Goal: Communication & Community: Answer question/provide support

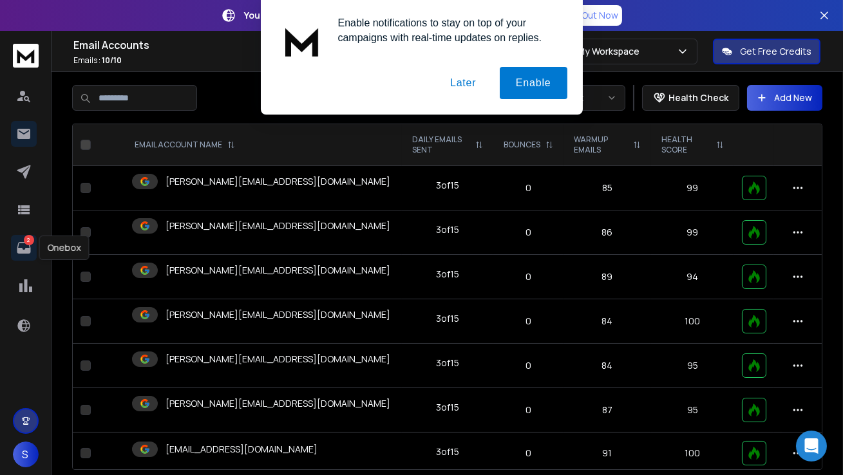
click at [28, 241] on p "2" at bounding box center [29, 240] width 10 height 10
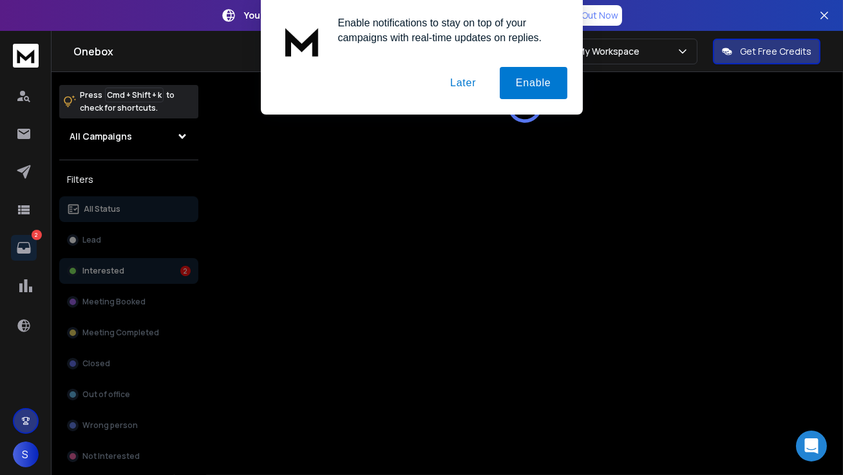
click at [115, 273] on div "All Status Lead Interested 2 Meeting Booked Meeting Completed Closed Out of off…" at bounding box center [128, 332] width 139 height 273
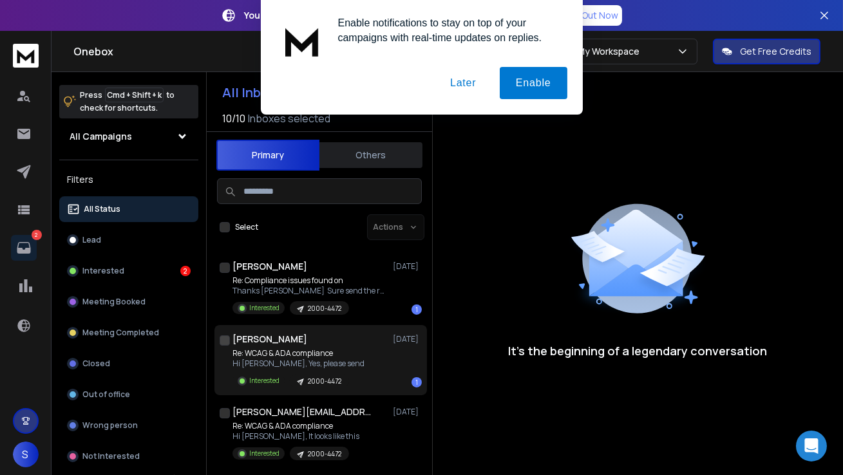
scroll to position [3, 0]
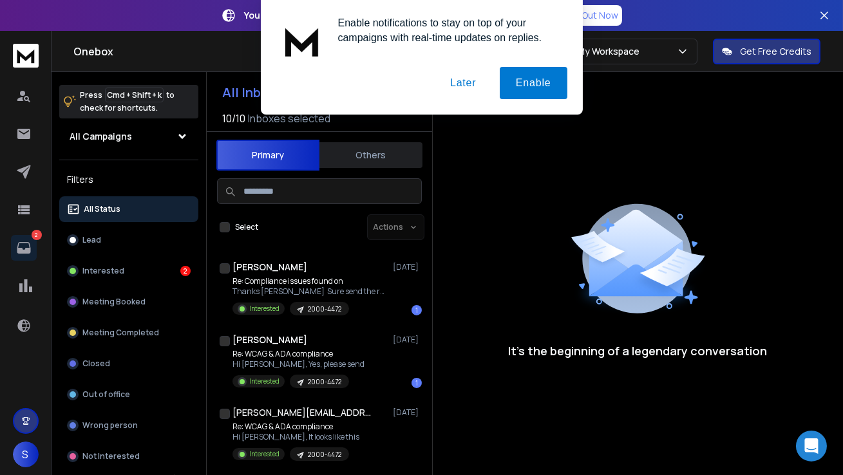
click at [458, 84] on button "Later" at bounding box center [463, 83] width 58 height 32
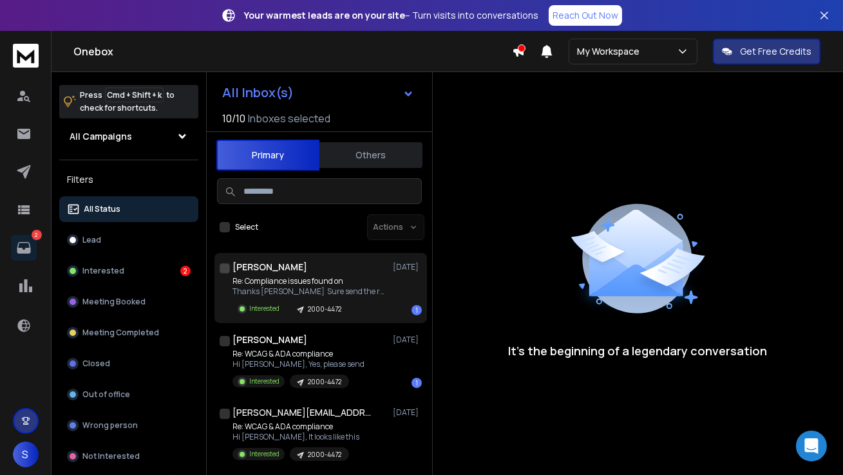
click at [299, 303] on div "2000-4472" at bounding box center [319, 309] width 59 height 14
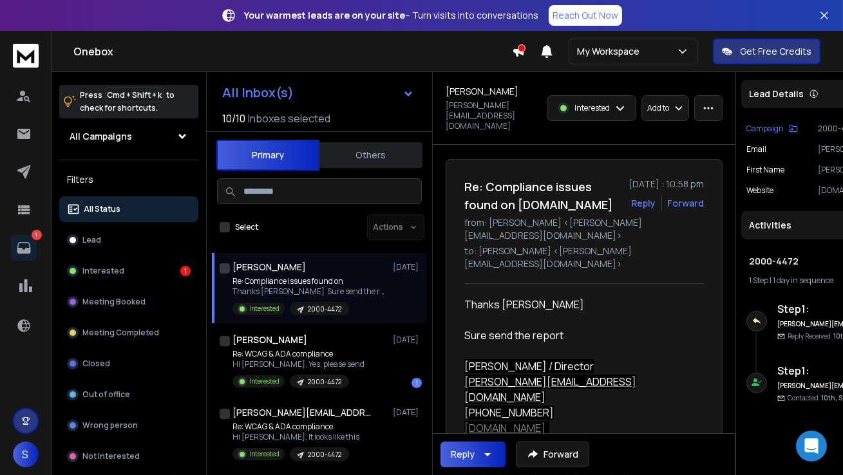
scroll to position [32, 0]
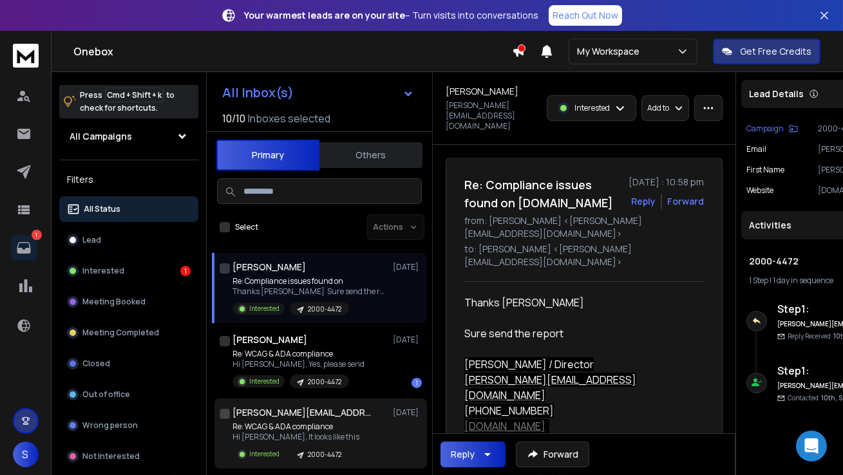
click at [330, 417] on h1 "[PERSON_NAME][EMAIL_ADDRESS][DOMAIN_NAME]" at bounding box center [303, 412] width 142 height 13
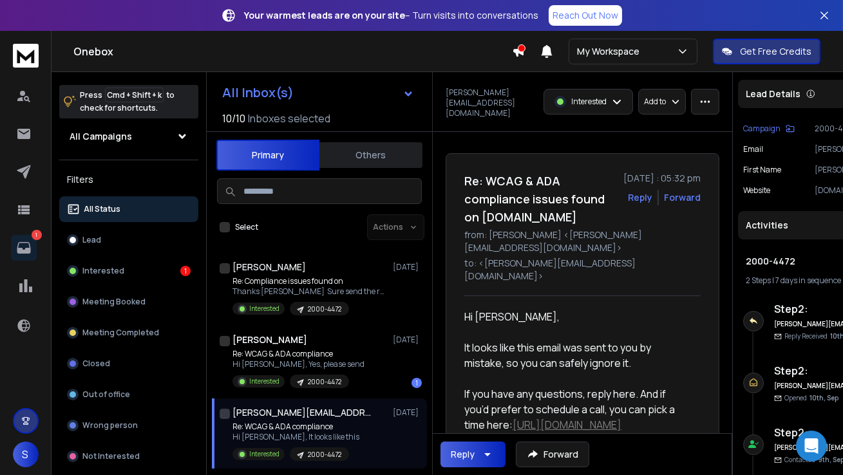
scroll to position [0, 0]
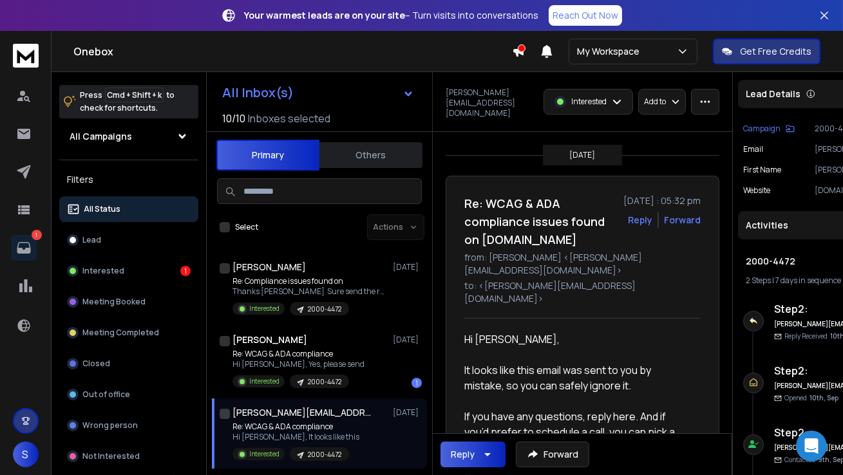
click at [711, 100] on icon "button" at bounding box center [705, 102] width 12 height 12
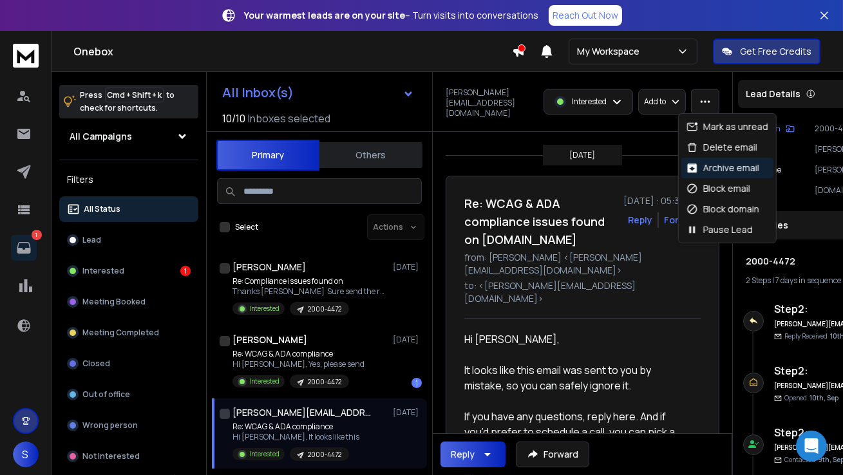
click at [720, 173] on div "Archive email" at bounding box center [722, 168] width 73 height 13
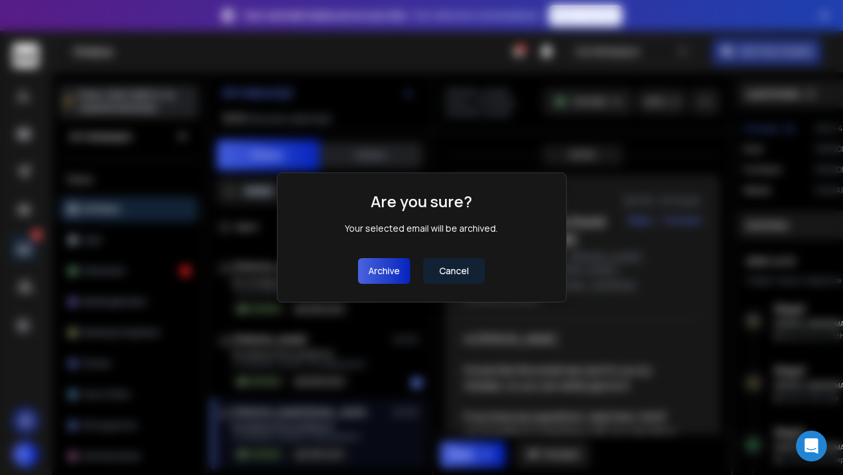
click at [387, 281] on button "archive" at bounding box center [384, 271] width 52 height 26
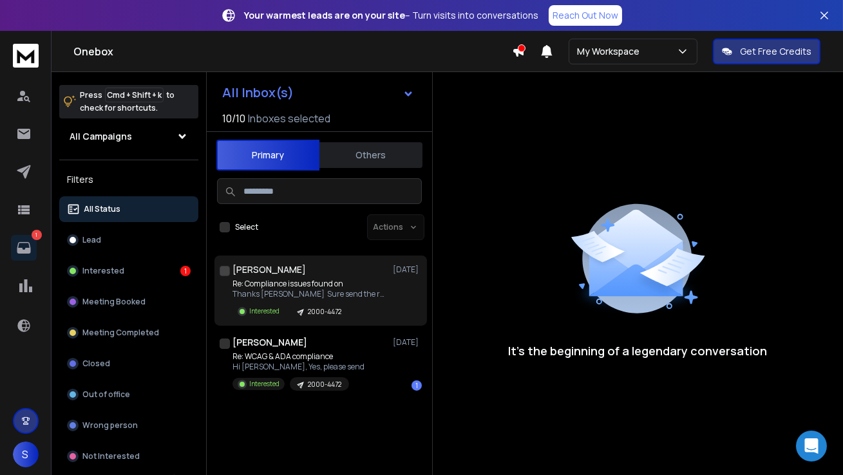
click at [261, 295] on p "Thanks [PERSON_NAME] Sure send the report" at bounding box center [309, 294] width 155 height 10
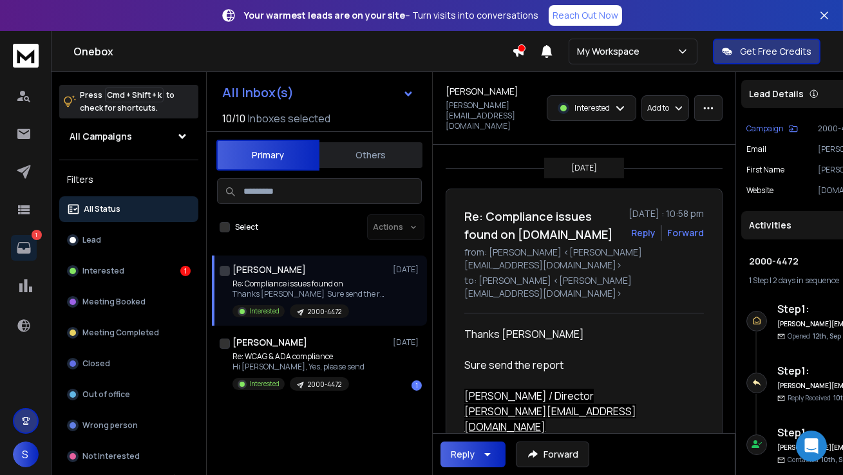
drag, startPoint x: 464, startPoint y: 300, endPoint x: 567, endPoint y: 339, distance: 110.9
copy div "Thanks [PERSON_NAME] send the report"
drag, startPoint x: 553, startPoint y: 232, endPoint x: 458, endPoint y: 232, distance: 94.6
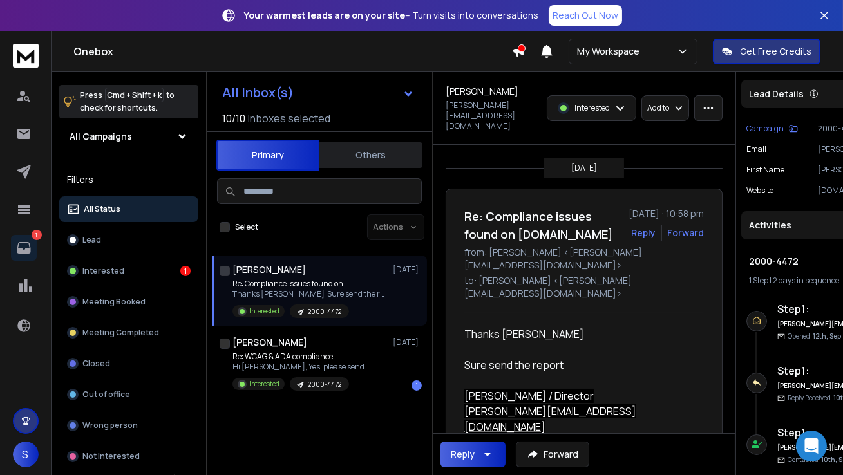
copy h1 "[DOMAIN_NAME]"
click at [476, 460] on div "Reply" at bounding box center [473, 454] width 44 height 15
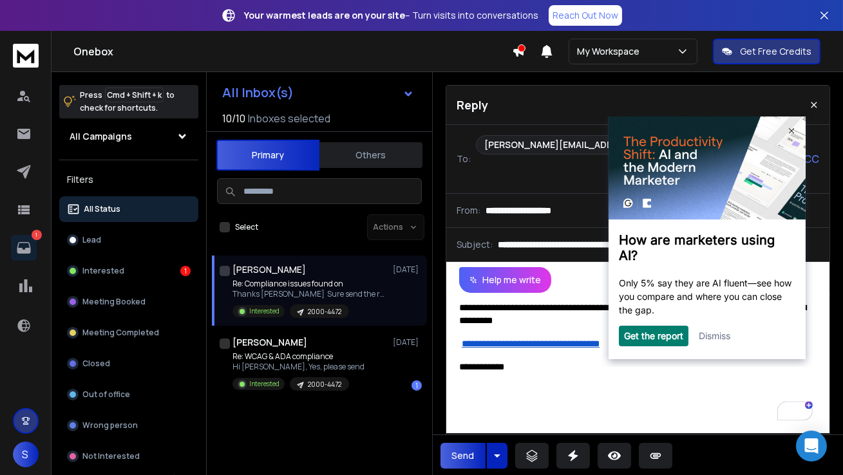
scroll to position [155, 0]
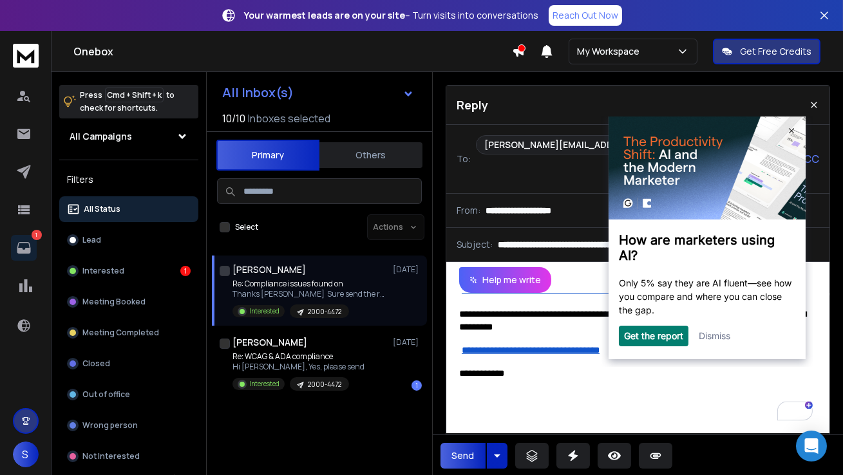
click at [516, 367] on p "**********" at bounding box center [635, 373] width 353 height 13
click at [464, 456] on button "Send" at bounding box center [462, 456] width 45 height 26
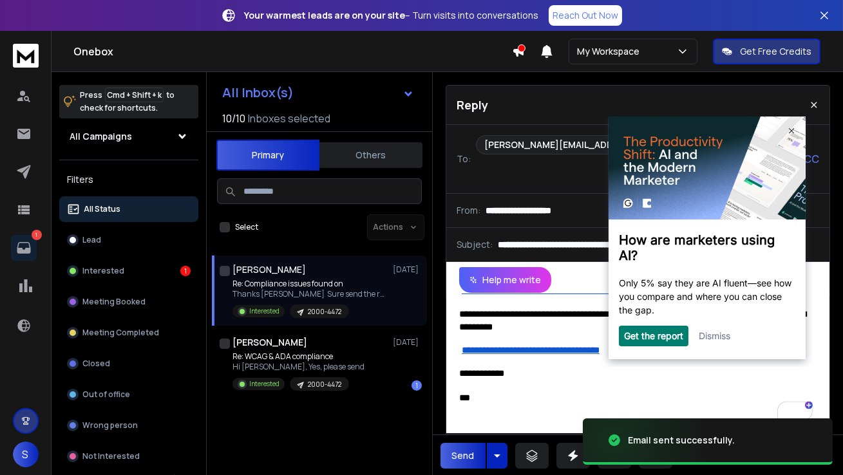
click at [811, 104] on icon at bounding box center [814, 105] width 10 height 10
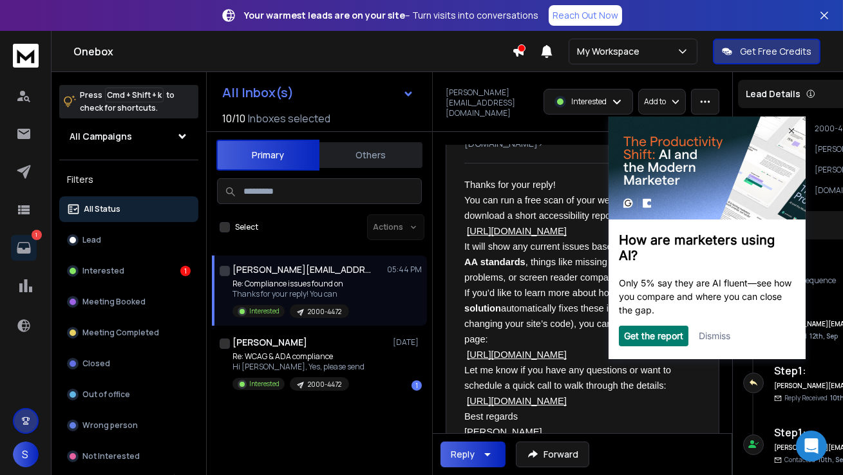
scroll to position [187, 0]
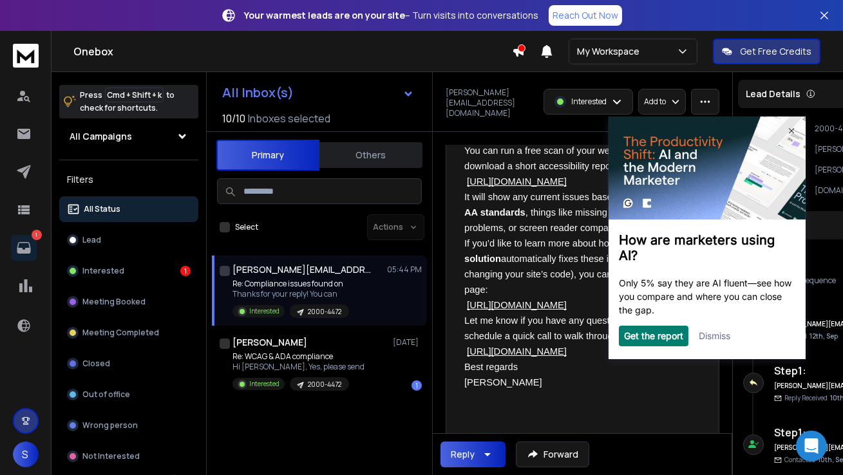
click at [719, 337] on link "Dismiss" at bounding box center [715, 335] width 32 height 11
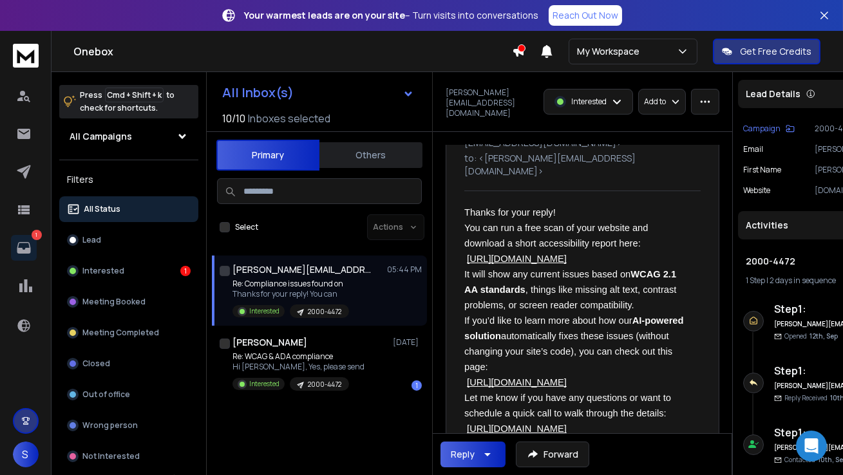
scroll to position [0, 0]
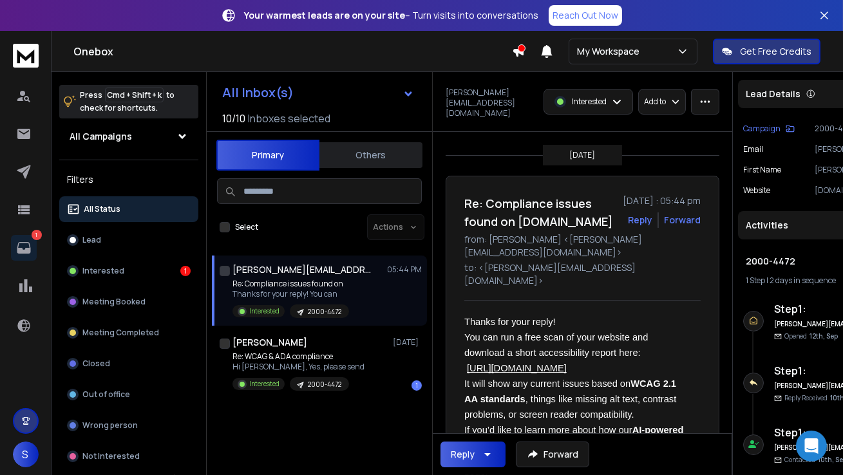
click at [471, 452] on div "Reply" at bounding box center [463, 454] width 24 height 13
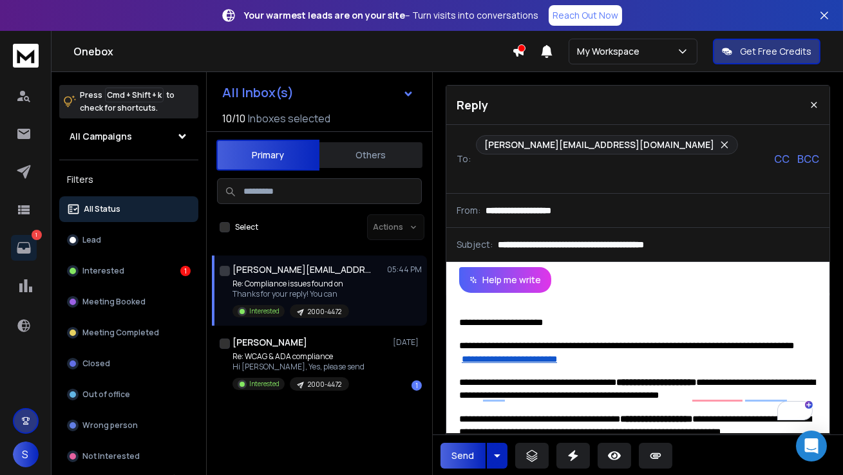
click at [515, 318] on span "**********" at bounding box center [501, 322] width 84 height 9
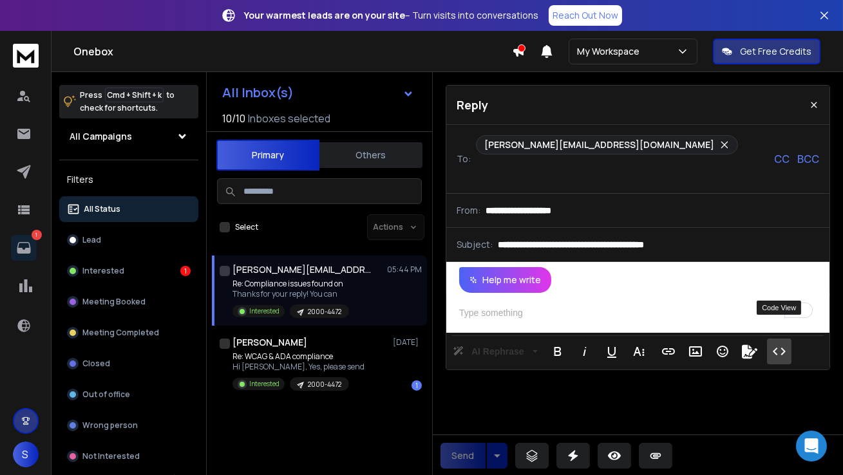
click at [768, 339] on button "Code View" at bounding box center [779, 352] width 24 height 26
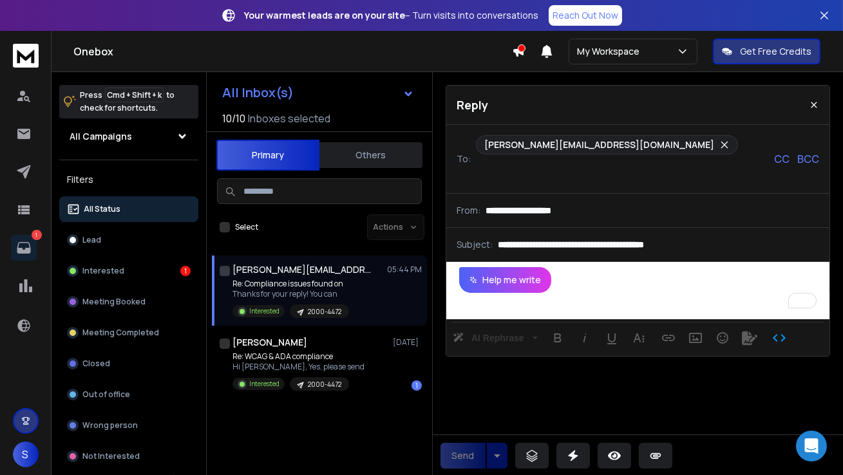
type textarea "**********"
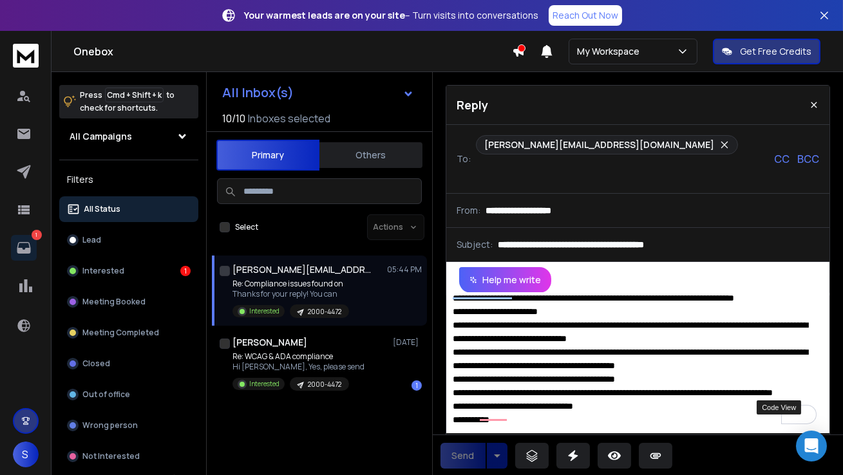
click at [780, 444] on icon "button" at bounding box center [778, 451] width 15 height 15
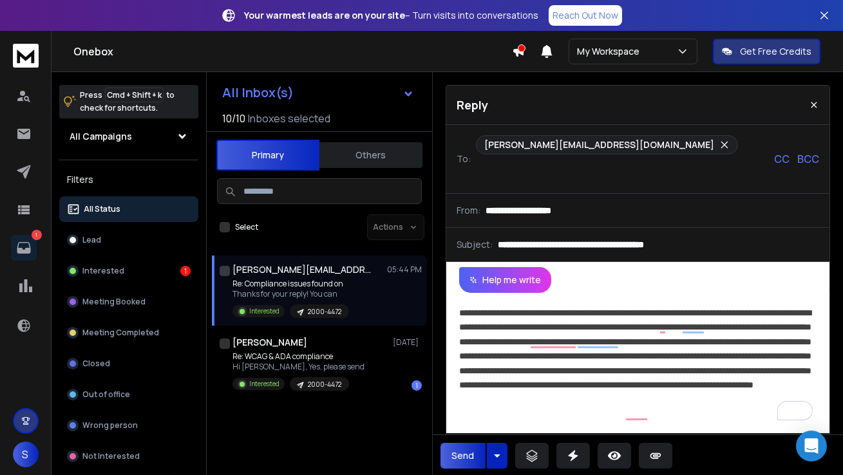
click at [551, 306] on div "**********" at bounding box center [635, 363] width 353 height 115
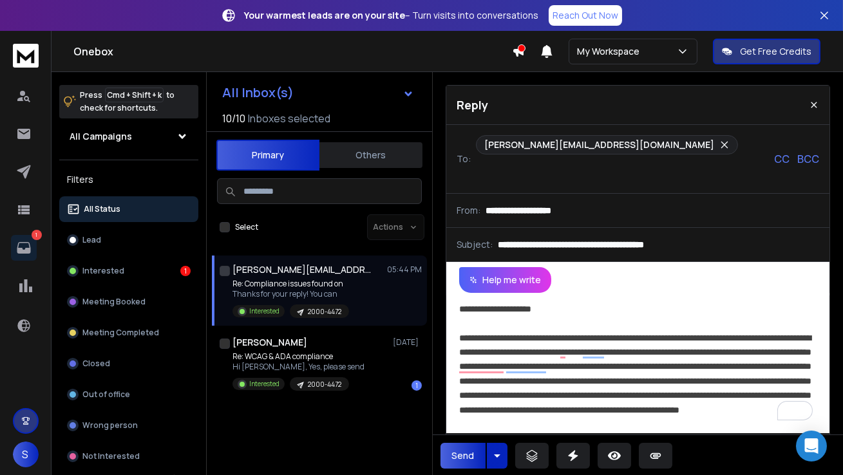
scroll to position [0, 0]
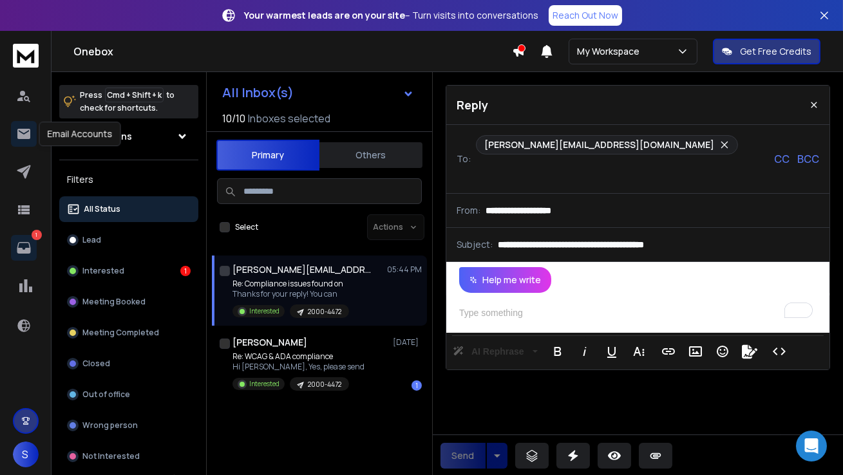
click at [19, 136] on icon at bounding box center [23, 134] width 13 height 10
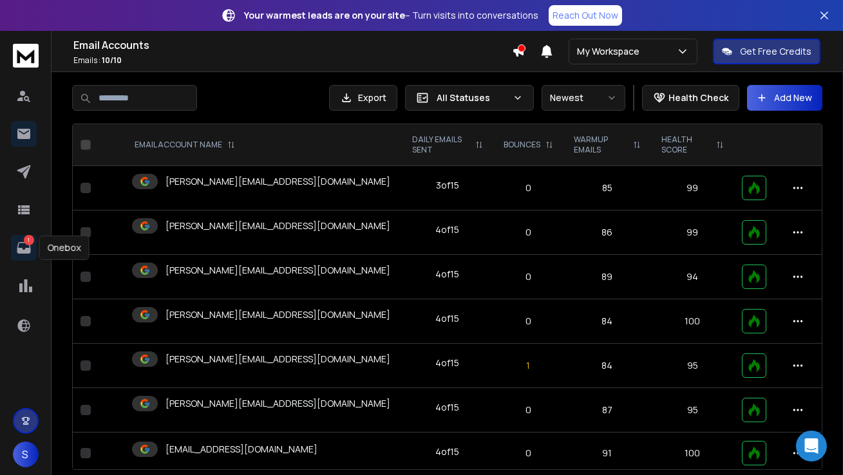
click at [27, 243] on p "1" at bounding box center [29, 240] width 10 height 10
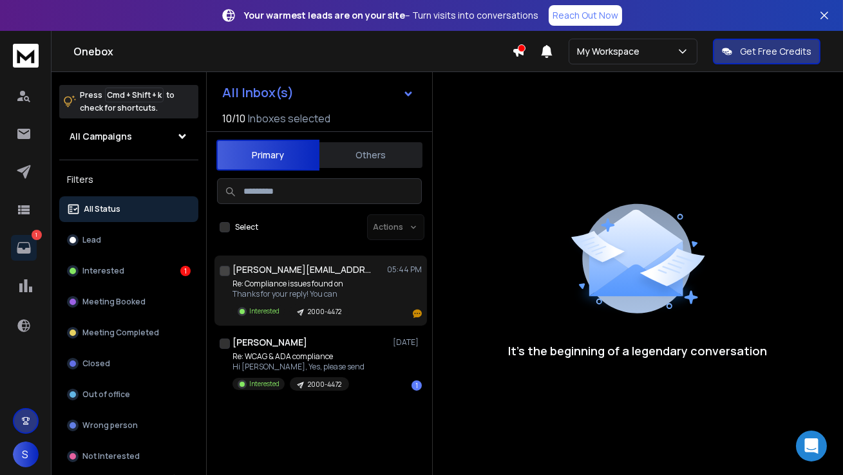
click at [353, 293] on div "Re: Compliance issues found on Thanks for your reply! You can Interested 2000-4…" at bounding box center [326, 298] width 189 height 39
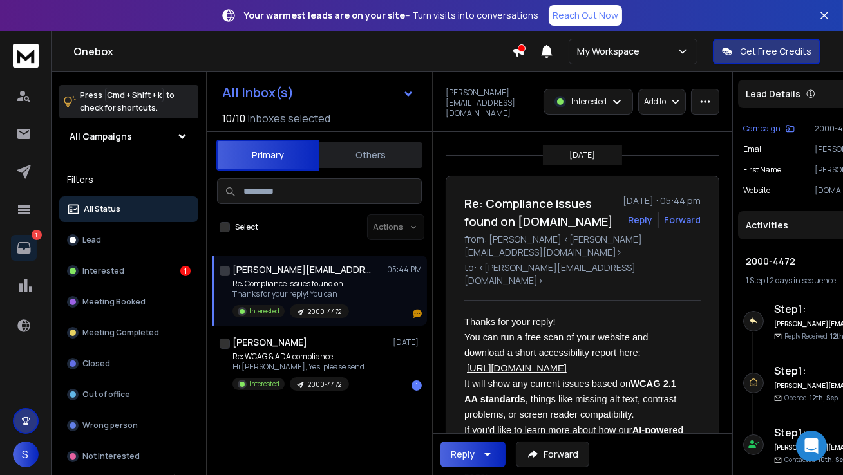
click at [569, 329] on div "You can run a free scan of your website and download a short accessibility repo…" at bounding box center [577, 352] width 226 height 46
click at [564, 314] on div "Thanks for your reply!" at bounding box center [577, 321] width 226 height 15
click at [413, 315] on icon at bounding box center [417, 314] width 9 height 8
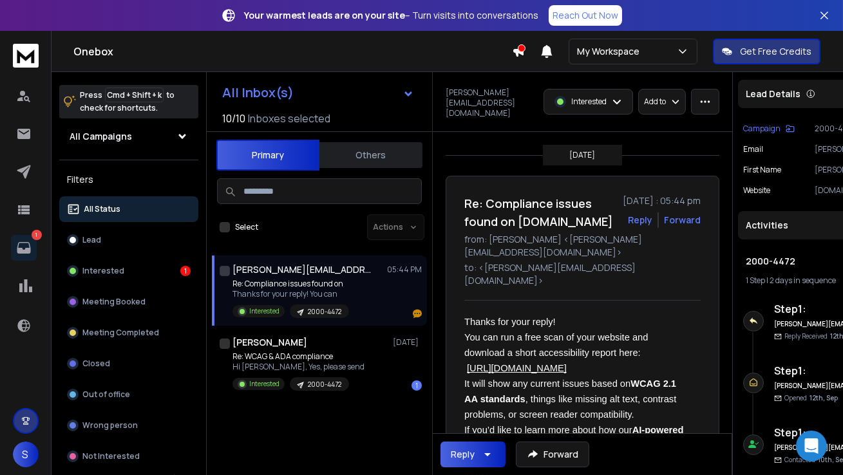
click at [486, 452] on icon "button" at bounding box center [487, 454] width 15 height 15
click at [475, 391] on p "Reply" at bounding box center [474, 396] width 24 height 13
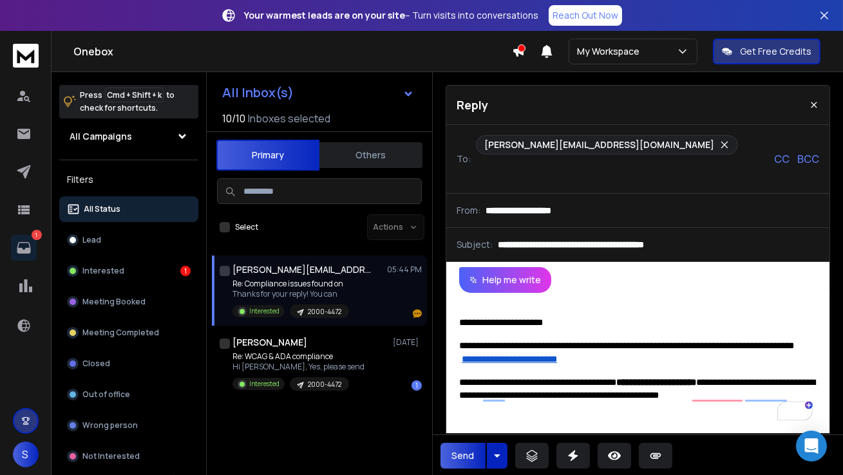
click at [464, 359] on b "**********" at bounding box center [637, 370] width 357 height 62
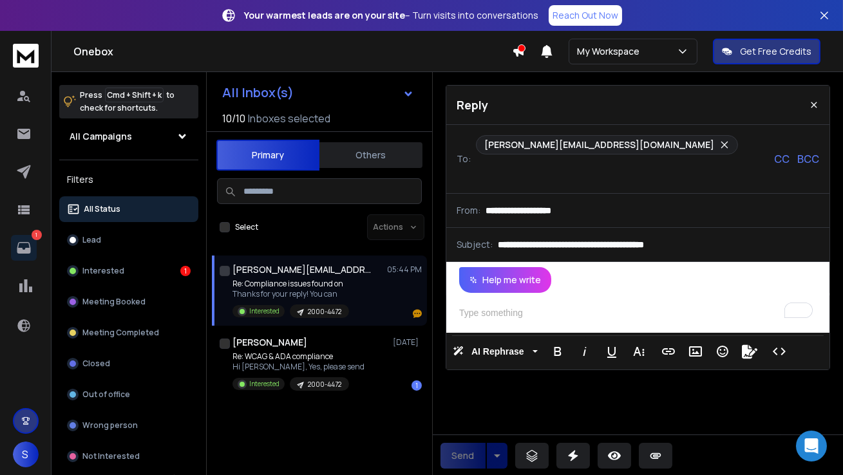
click at [478, 306] on div "To enrich screen reader interactions, please activate Accessibility in Grammarl…" at bounding box center [637, 313] width 357 height 14
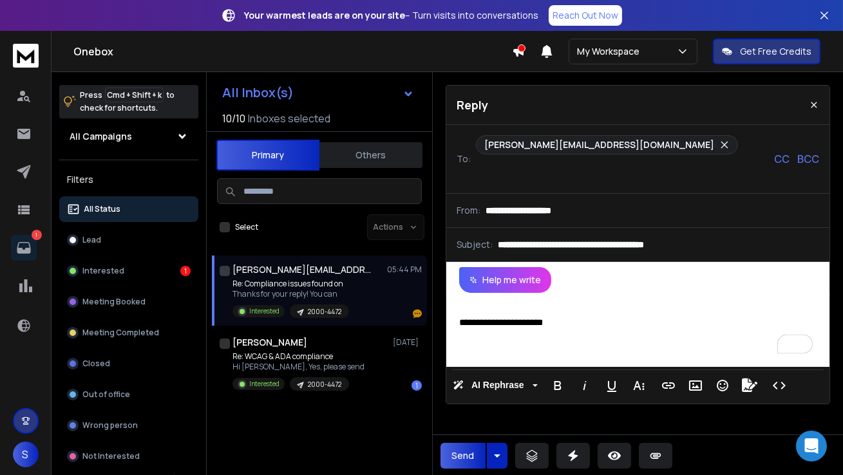
click at [565, 316] on p "**********" at bounding box center [637, 322] width 357 height 13
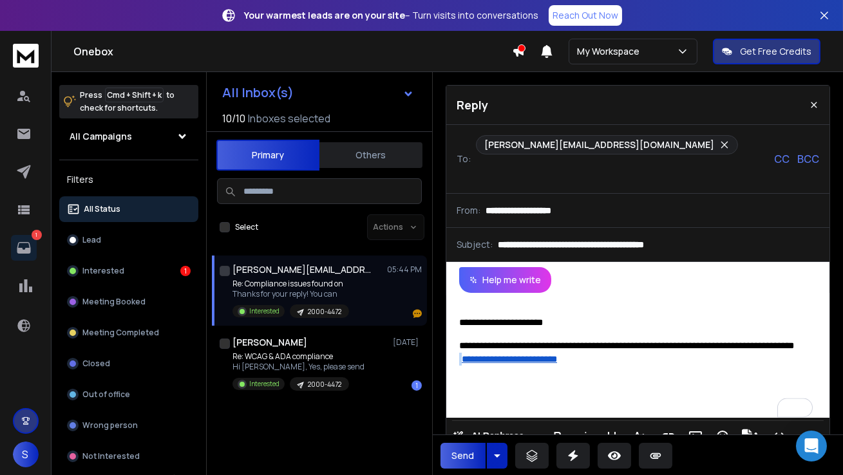
drag, startPoint x: 460, startPoint y: 348, endPoint x: 435, endPoint y: 346, distance: 25.8
click at [435, 346] on div "**********" at bounding box center [638, 344] width 410 height 544
click at [457, 384] on div "**********" at bounding box center [637, 355] width 383 height 125
click at [572, 352] on p "**********" at bounding box center [637, 352] width 357 height 26
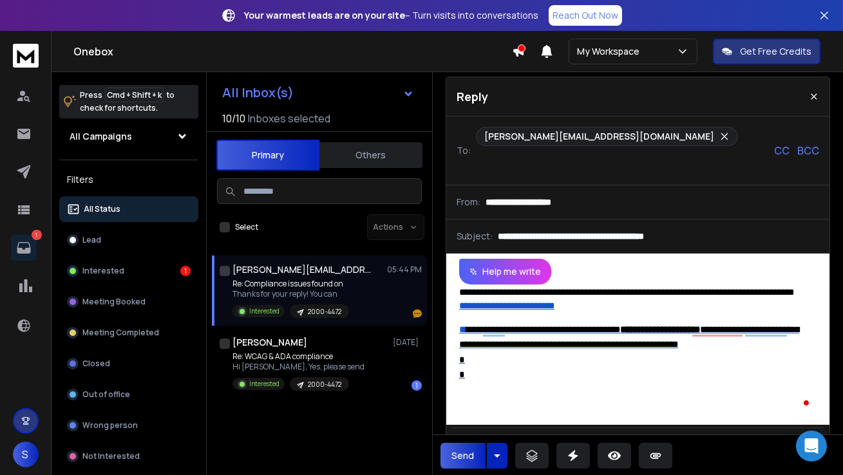
scroll to position [10, 0]
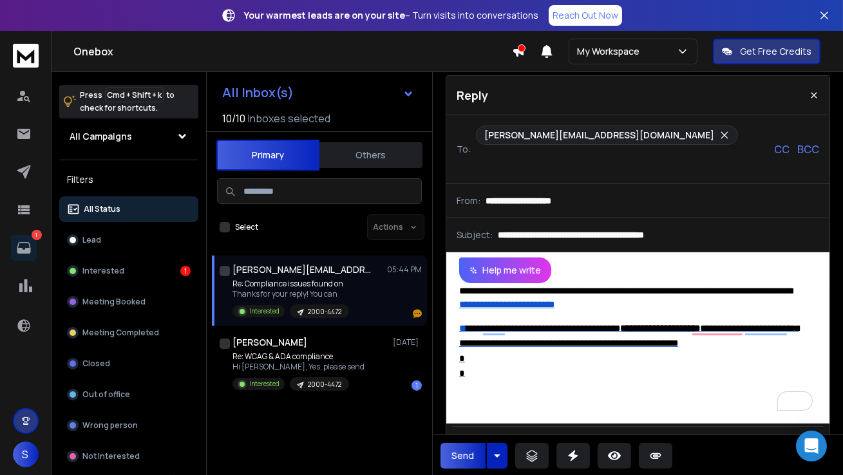
click at [751, 352] on div "*" at bounding box center [635, 359] width 353 height 15
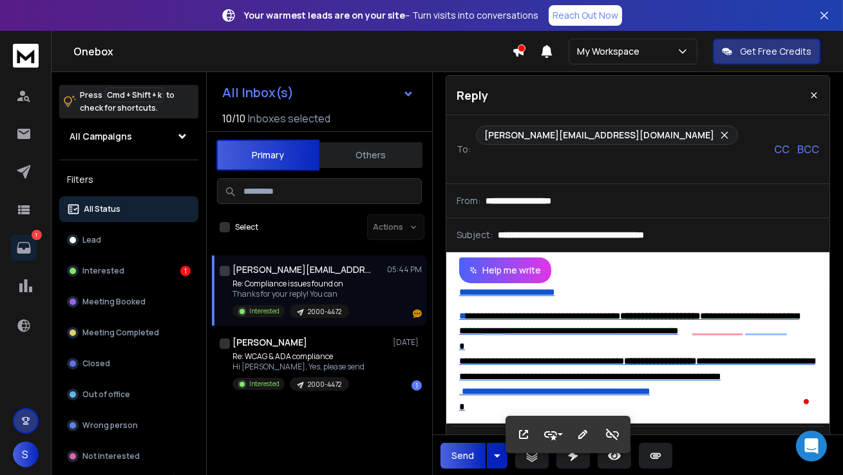
scroll to position [103, 0]
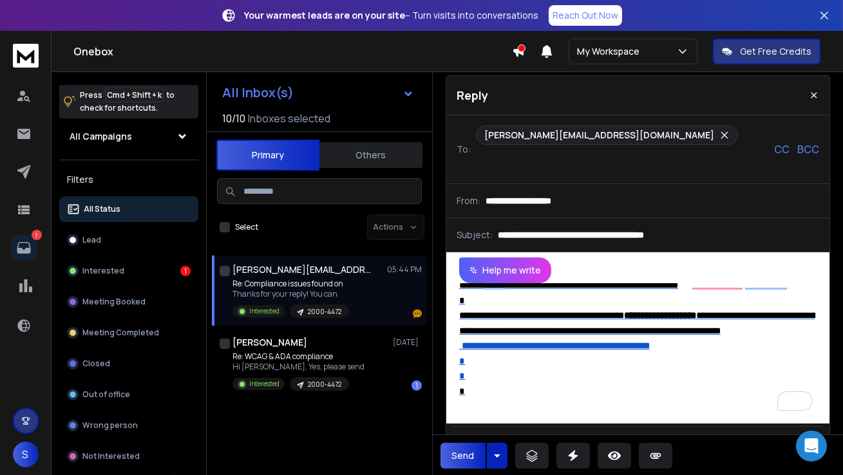
click at [688, 331] on div "**********" at bounding box center [635, 330] width 353 height 45
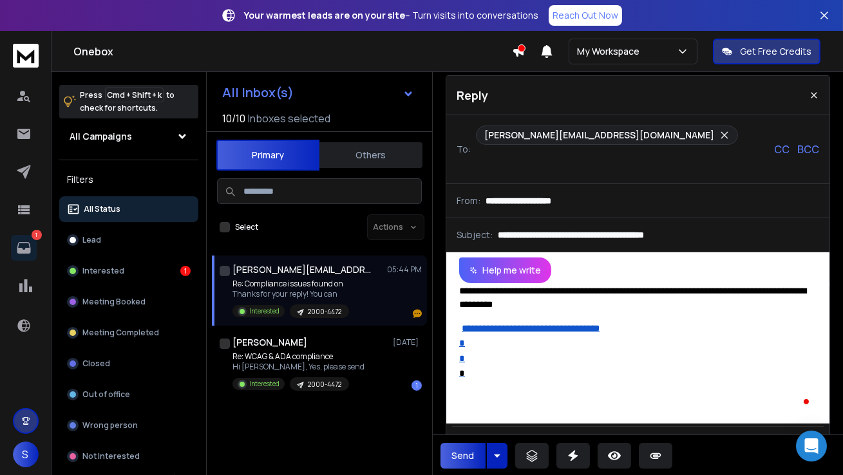
scroll to position [204, 0]
click at [471, 299] on div "**********" at bounding box center [635, 252] width 353 height 287
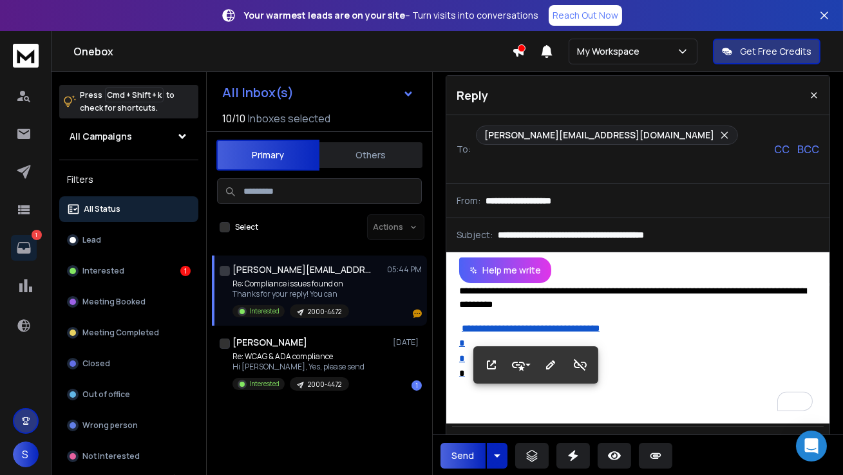
scroll to position [194, 0]
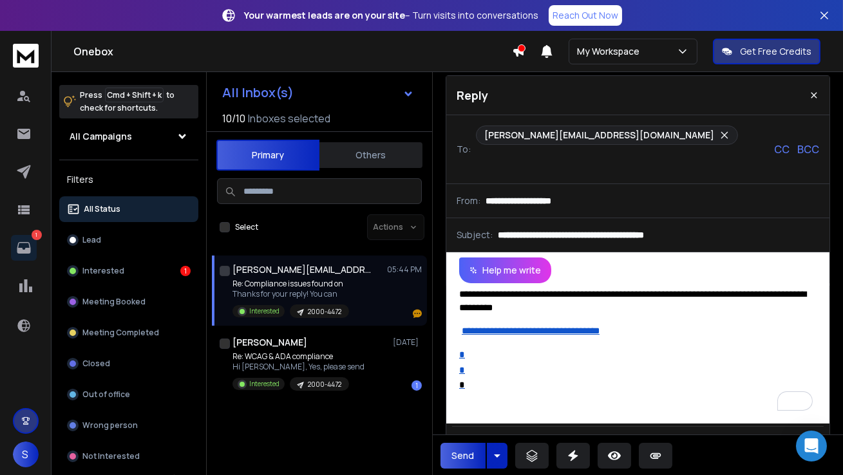
click at [526, 363] on div "*" at bounding box center [635, 370] width 353 height 15
click at [464, 348] on div "*" at bounding box center [635, 355] width 353 height 15
paste div "To enrich screen reader interactions, please activate Accessibility in Grammarl…"
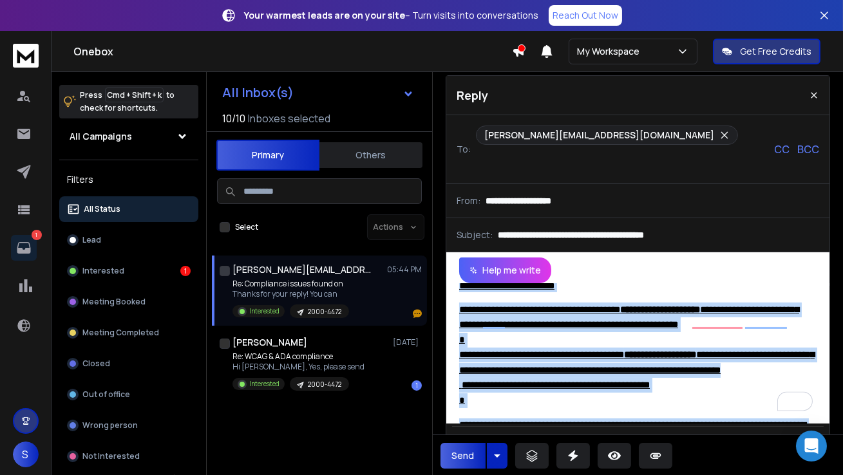
scroll to position [0, 0]
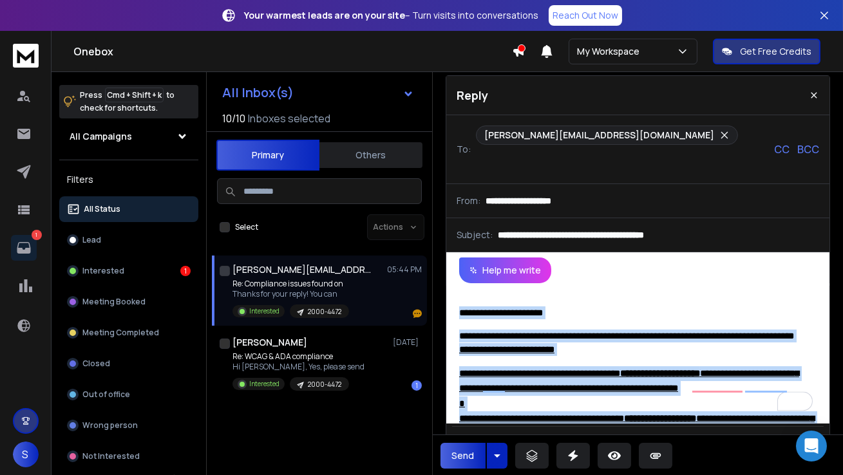
drag, startPoint x: 482, startPoint y: 370, endPoint x: 435, endPoint y: 205, distance: 171.2
click at [435, 205] on div "**********" at bounding box center [638, 342] width 410 height 560
copy b "**********"
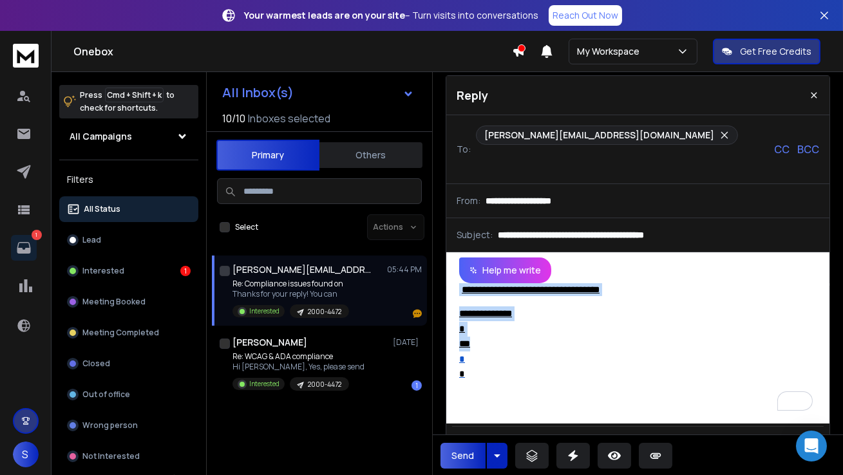
click at [465, 460] on button "Send" at bounding box center [462, 456] width 45 height 26
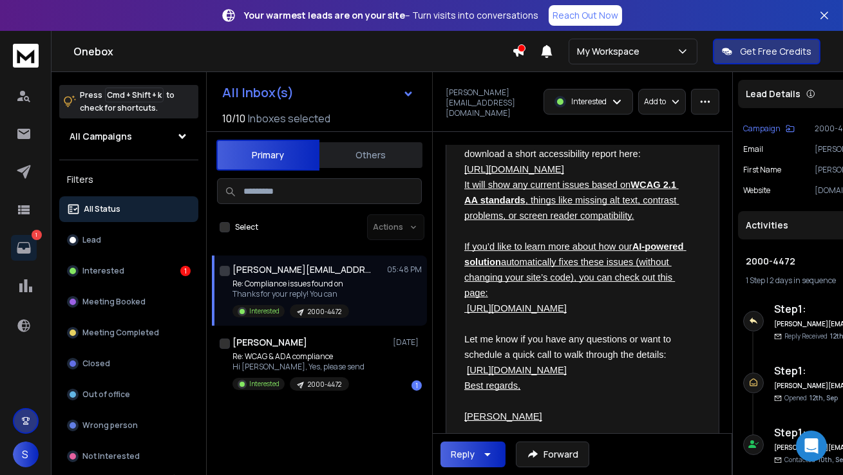
click at [547, 238] on div "If you’d like to learn more about how our AI-powered solution automatically fix…" at bounding box center [577, 276] width 226 height 77
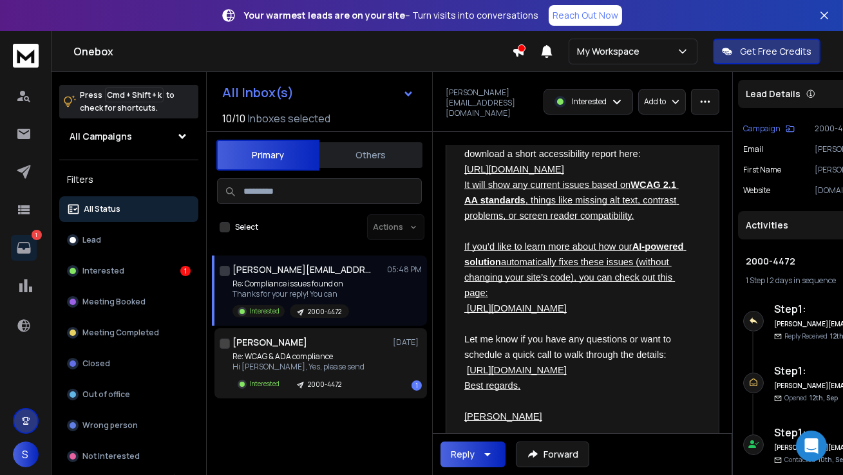
click at [352, 368] on div "Re: WCAG & ADA compliance Hi [PERSON_NAME], Yes, please send Interested 2000-44…" at bounding box center [326, 371] width 189 height 39
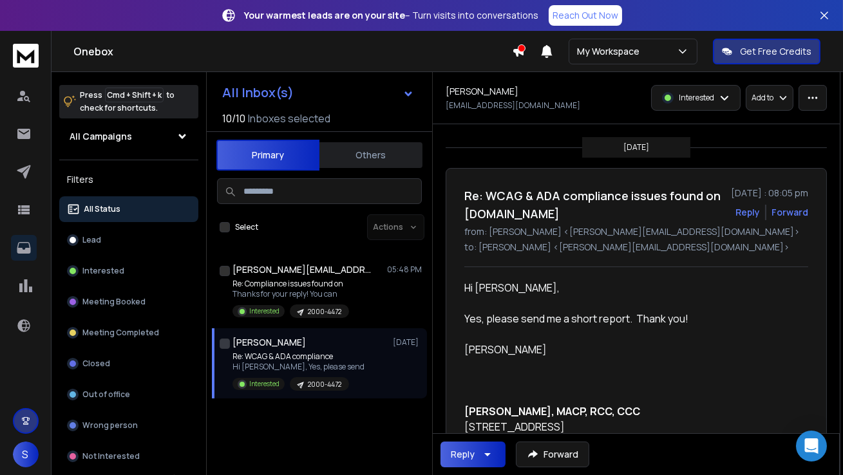
click at [751, 207] on button "Reply" at bounding box center [747, 212] width 24 height 13
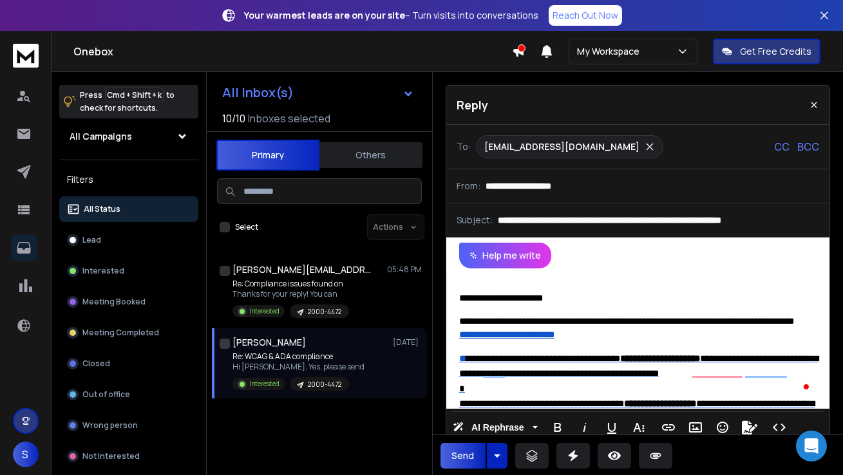
drag, startPoint x: 688, startPoint y: 221, endPoint x: 825, endPoint y: 223, distance: 137.2
click at [825, 223] on div "**********" at bounding box center [637, 219] width 383 height 33
click at [466, 452] on button "Send" at bounding box center [462, 456] width 45 height 26
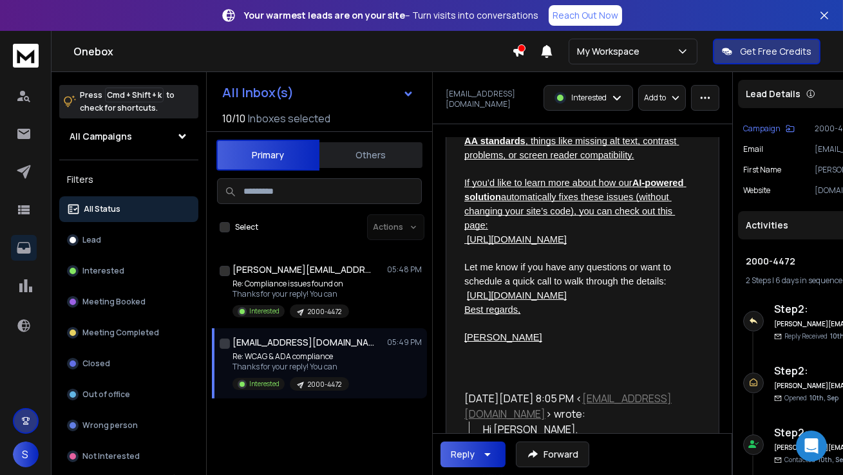
scroll to position [249, 0]
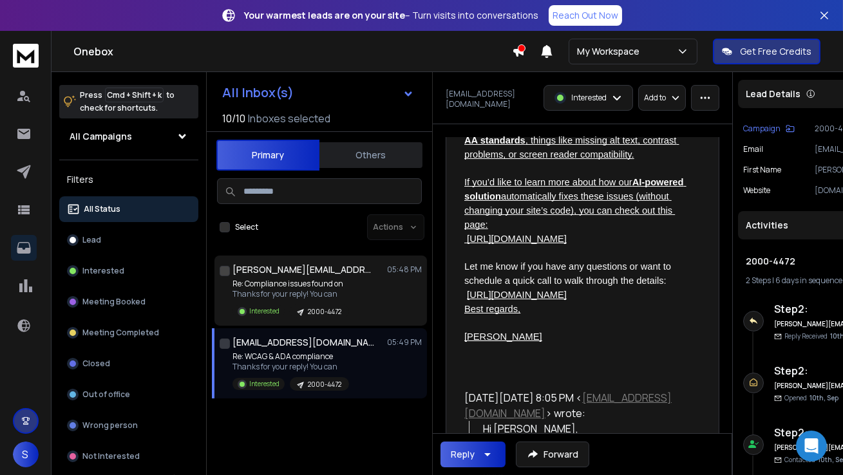
click at [222, 274] on button "button" at bounding box center [225, 271] width 10 height 10
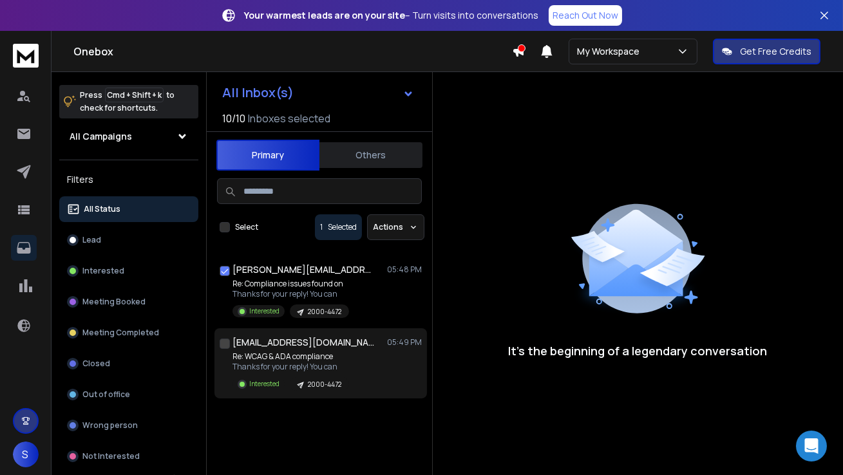
click at [223, 343] on button "button" at bounding box center [225, 344] width 10 height 10
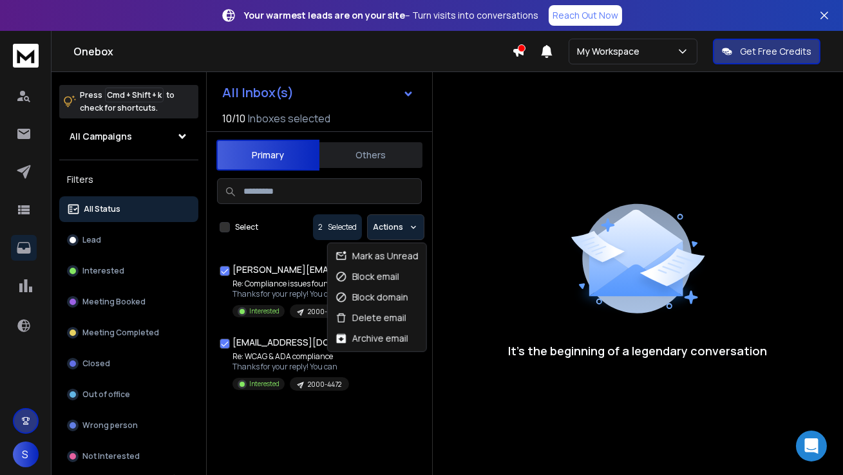
click at [408, 227] on icon "button" at bounding box center [413, 227] width 10 height 10
click at [379, 336] on div "Archive email" at bounding box center [371, 338] width 73 height 13
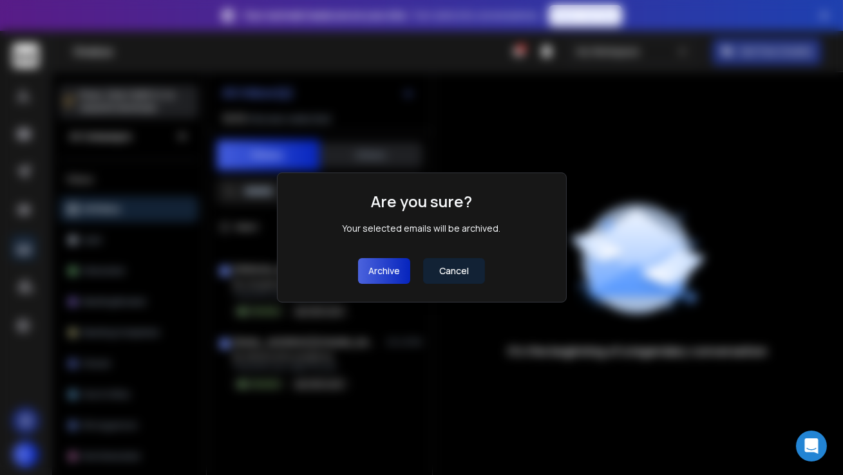
click at [395, 271] on p "archive" at bounding box center [384, 271] width 32 height 13
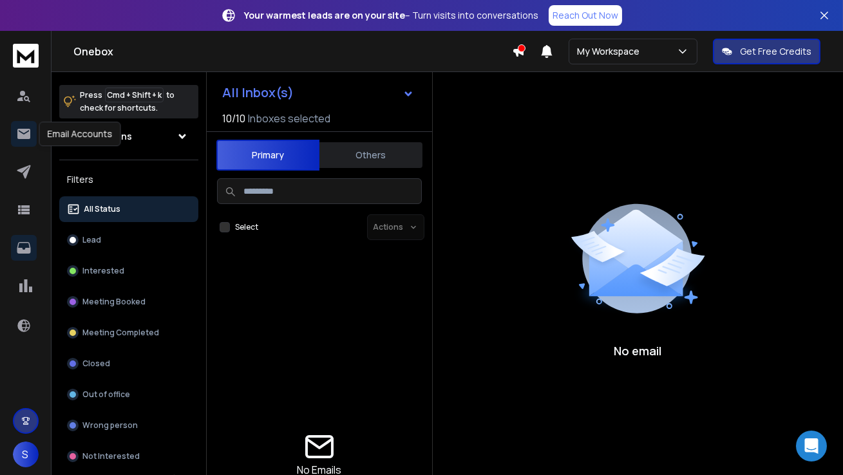
click at [23, 138] on icon at bounding box center [23, 134] width 13 height 10
